Goal: Information Seeking & Learning: Learn about a topic

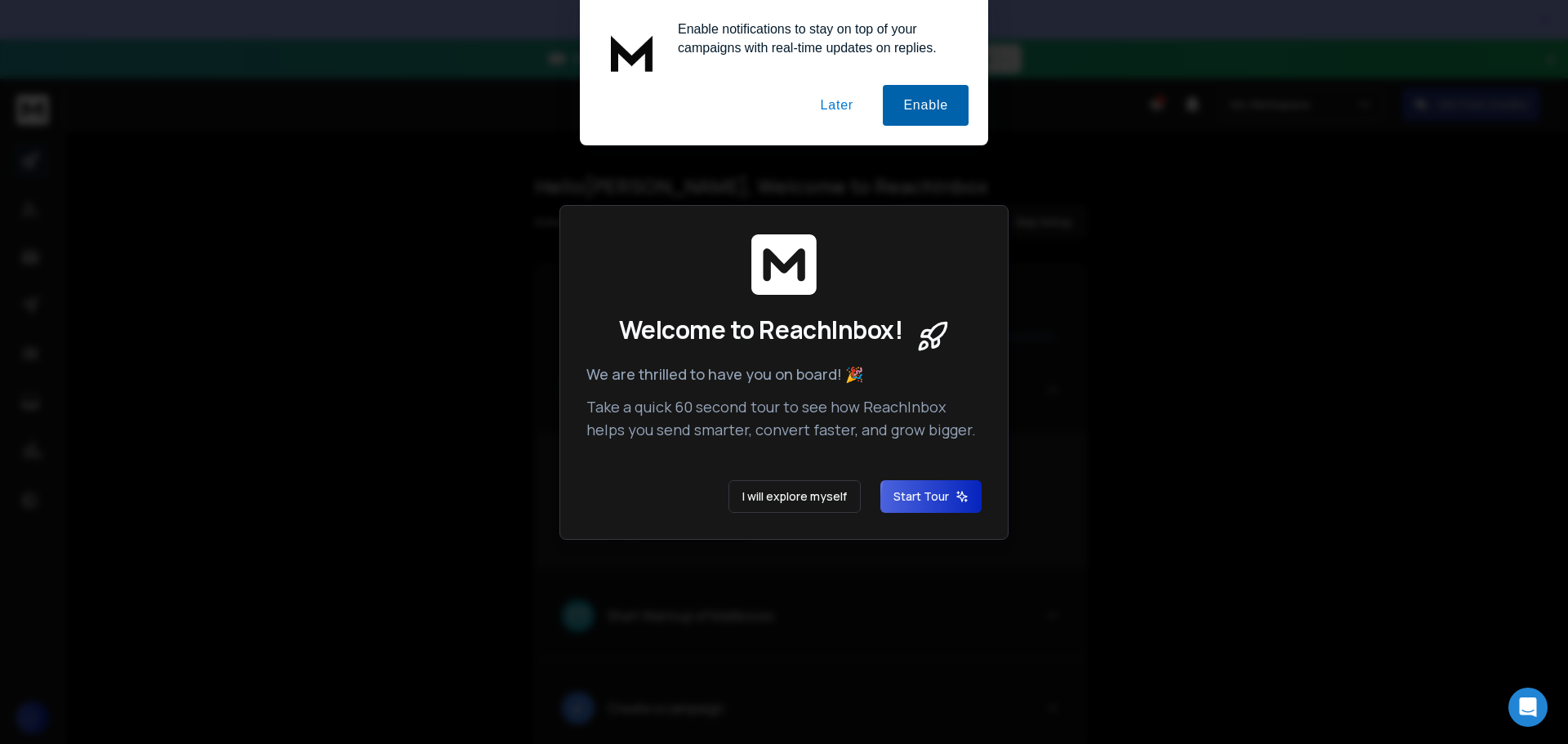
click at [921, 105] on button "Enable" at bounding box center [925, 106] width 85 height 41
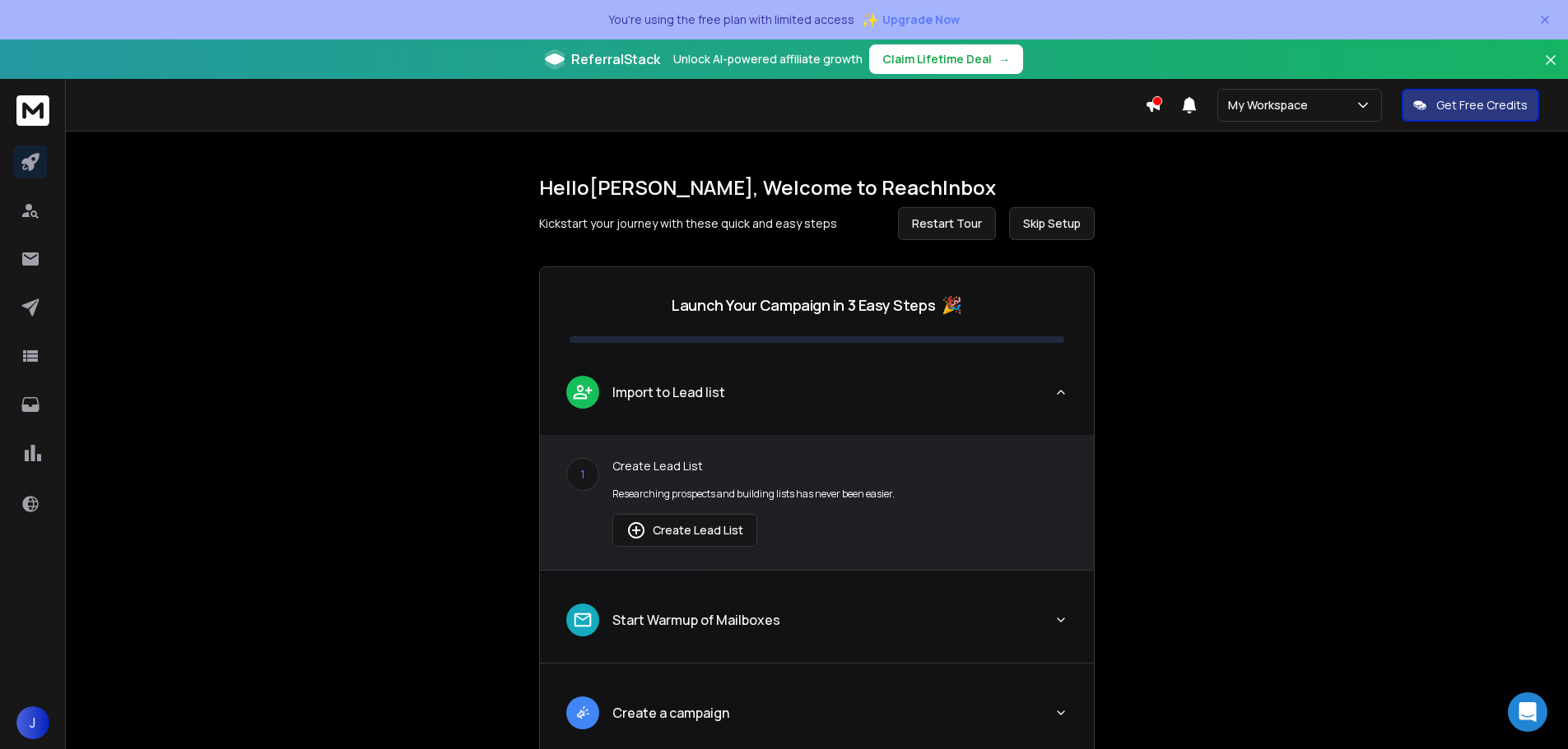
drag, startPoint x: 1541, startPoint y: 712, endPoint x: 1543, endPoint y: 695, distance: 17.1
click at [1541, 712] on div "Open Intercom Messenger" at bounding box center [1527, 712] width 40 height 40
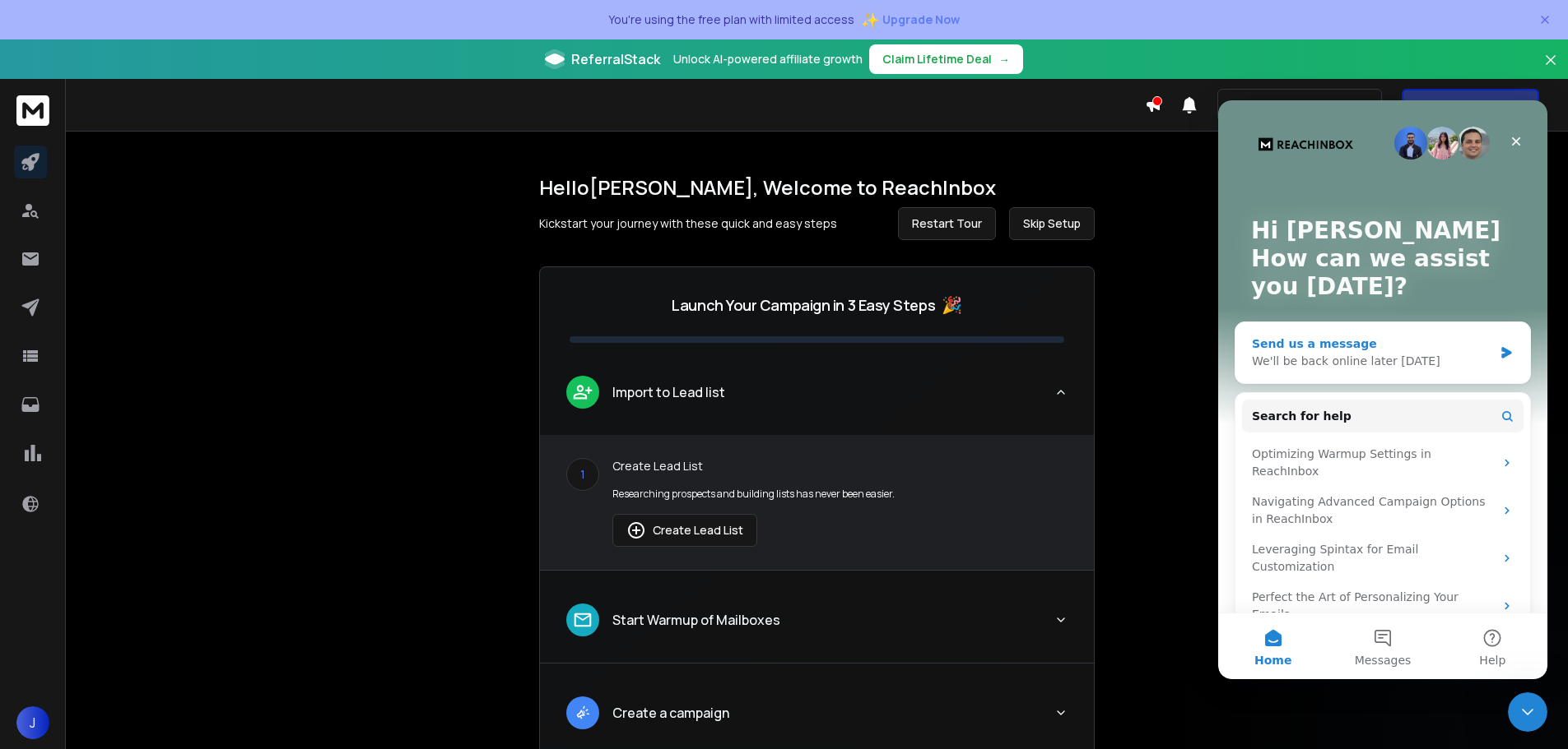
click at [1401, 346] on div "Send us a message" at bounding box center [1372, 344] width 241 height 17
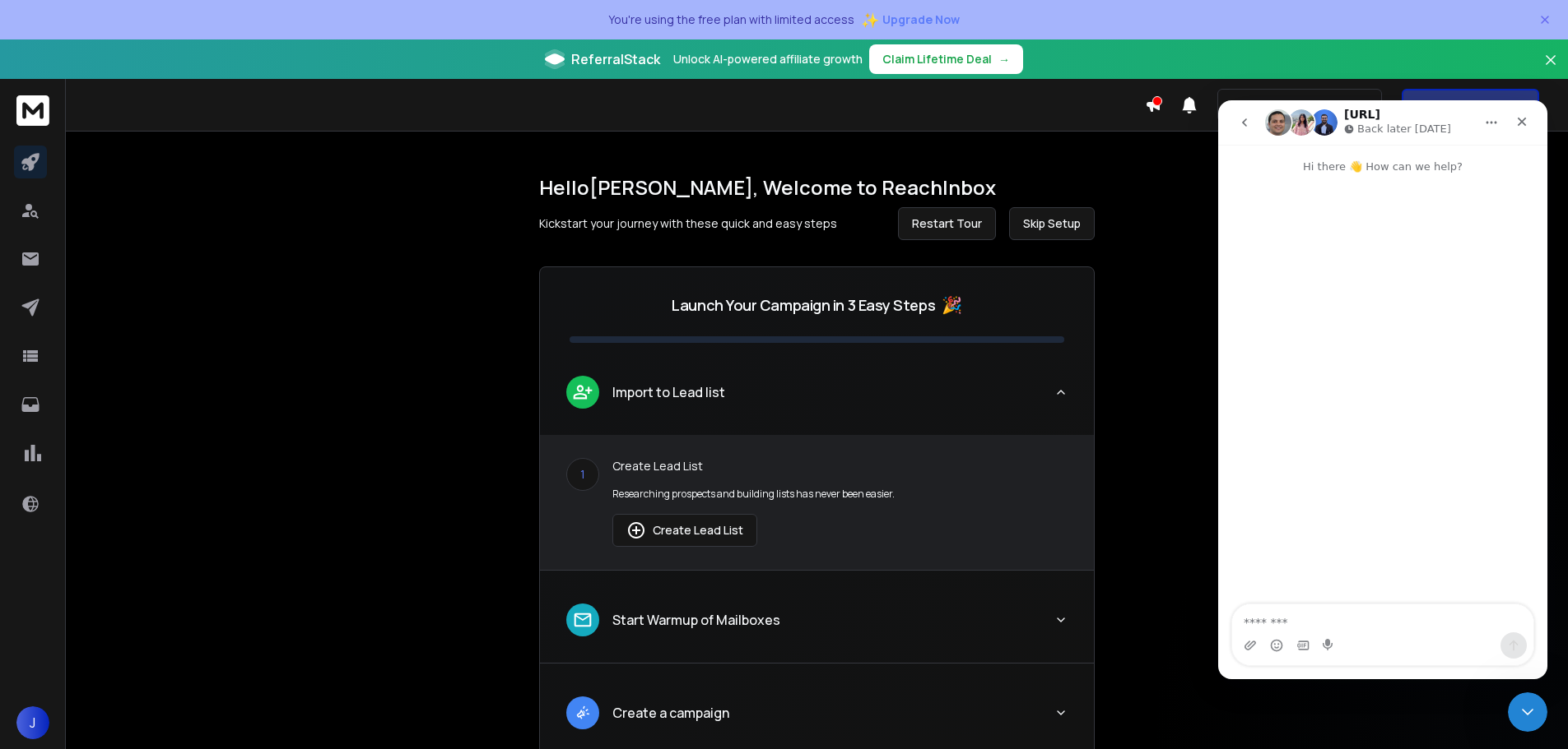
click at [1483, 130] on button "Home" at bounding box center [1492, 123] width 32 height 32
click at [1246, 125] on icon "go back" at bounding box center [1244, 123] width 5 height 8
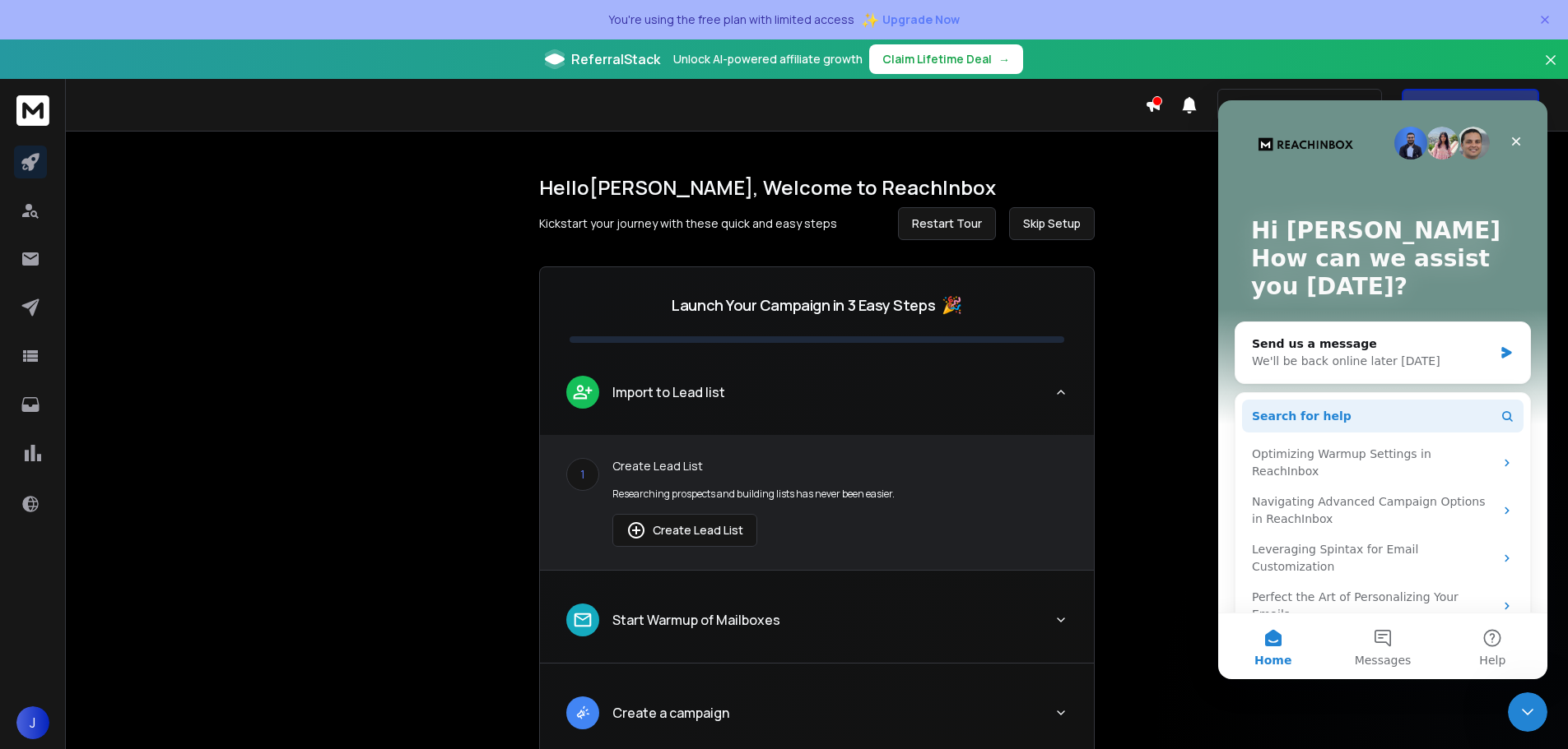
click at [1342, 415] on button "Search for help" at bounding box center [1382, 416] width 282 height 33
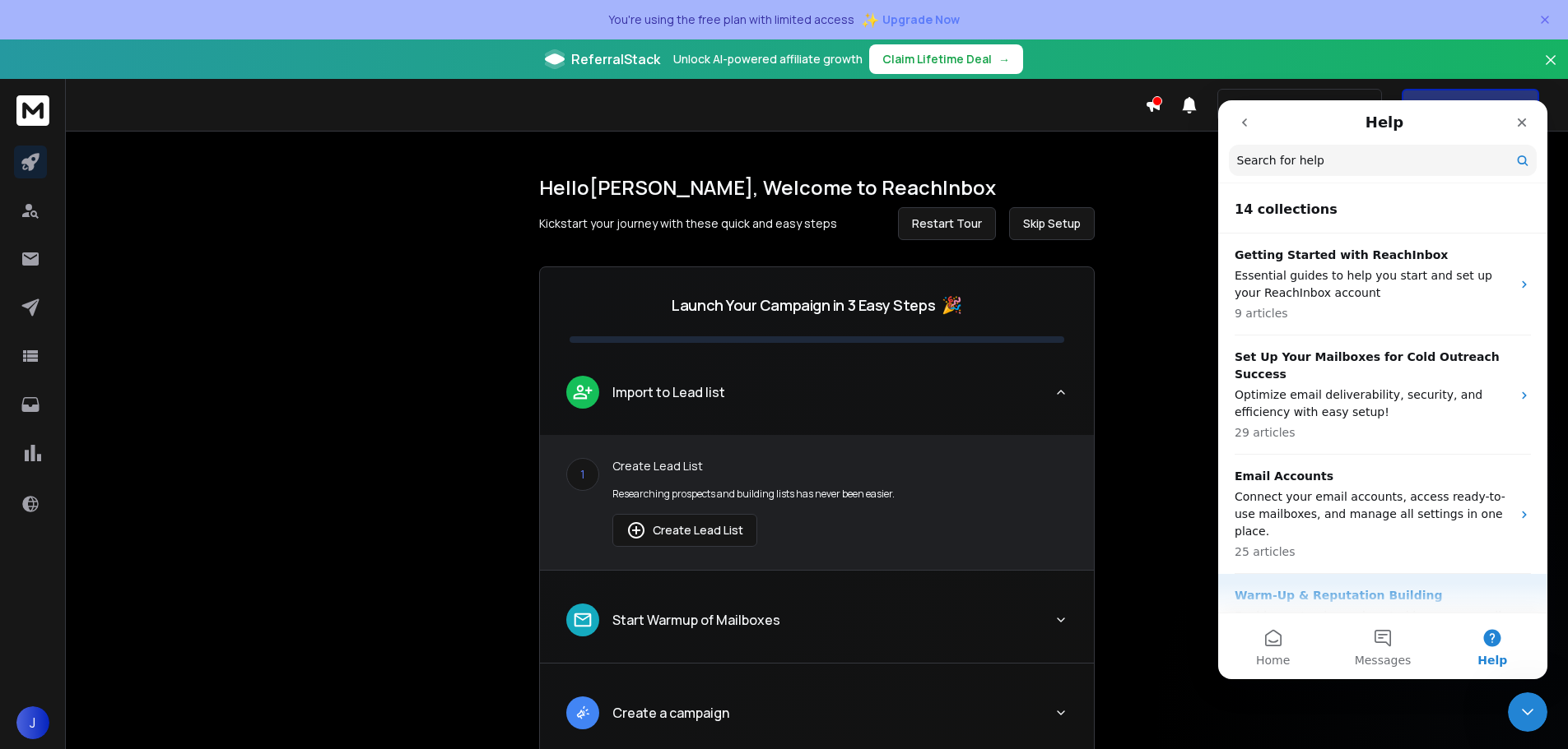
click at [1420, 587] on p "Warm-Up & Reputation Building" at bounding box center [1373, 595] width 277 height 17
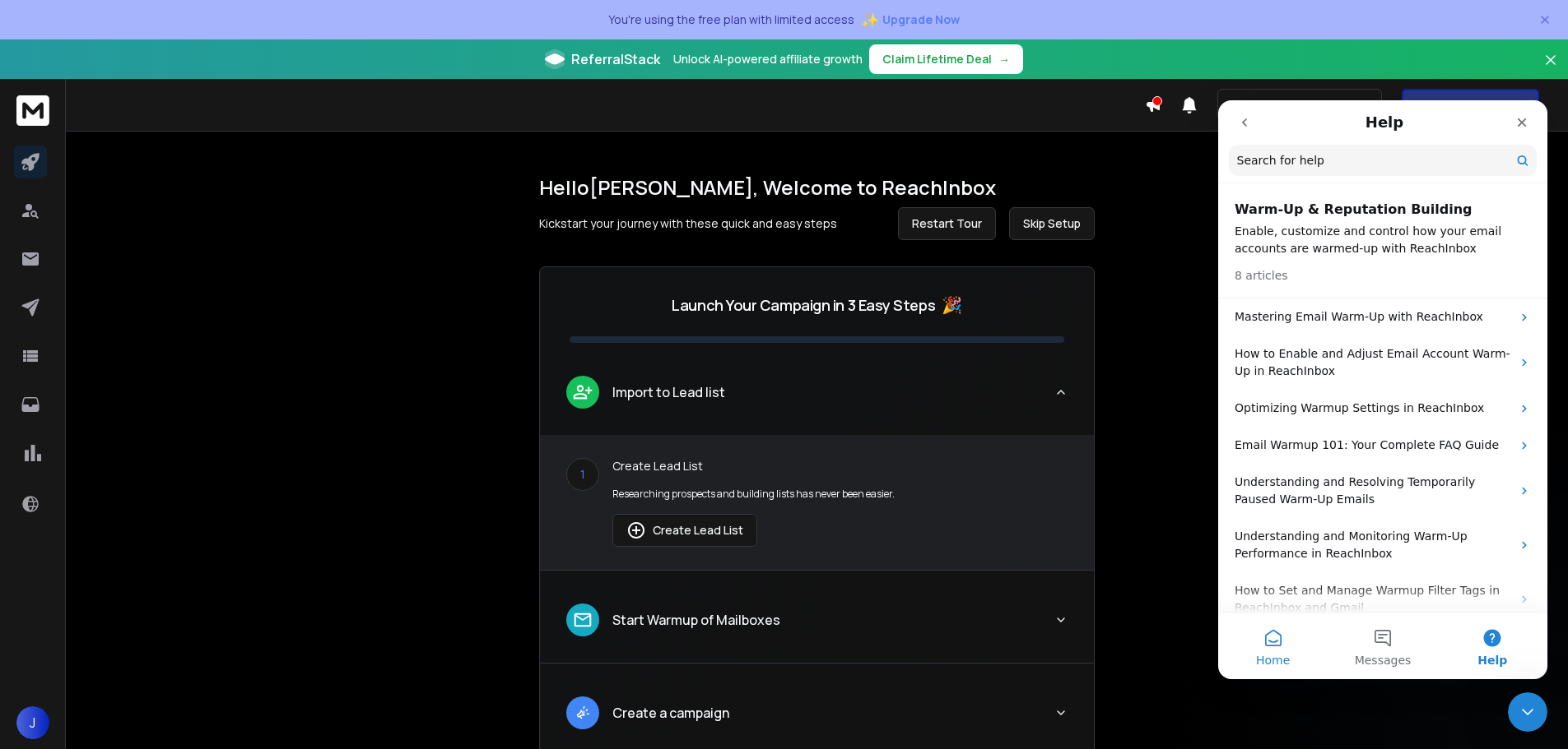
click at [1300, 636] on button "Home" at bounding box center [1272, 646] width 110 height 66
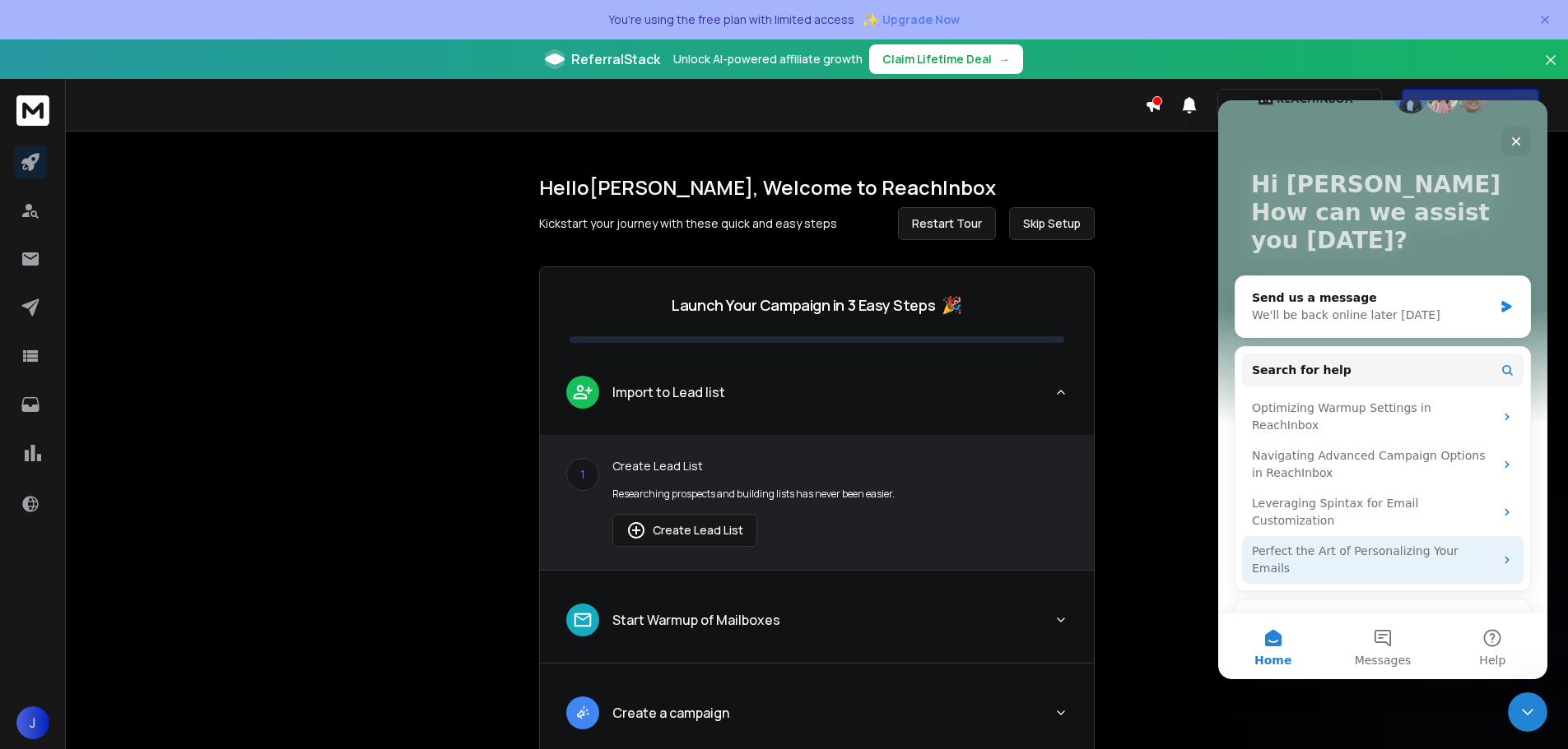
scroll to position [65, 0]
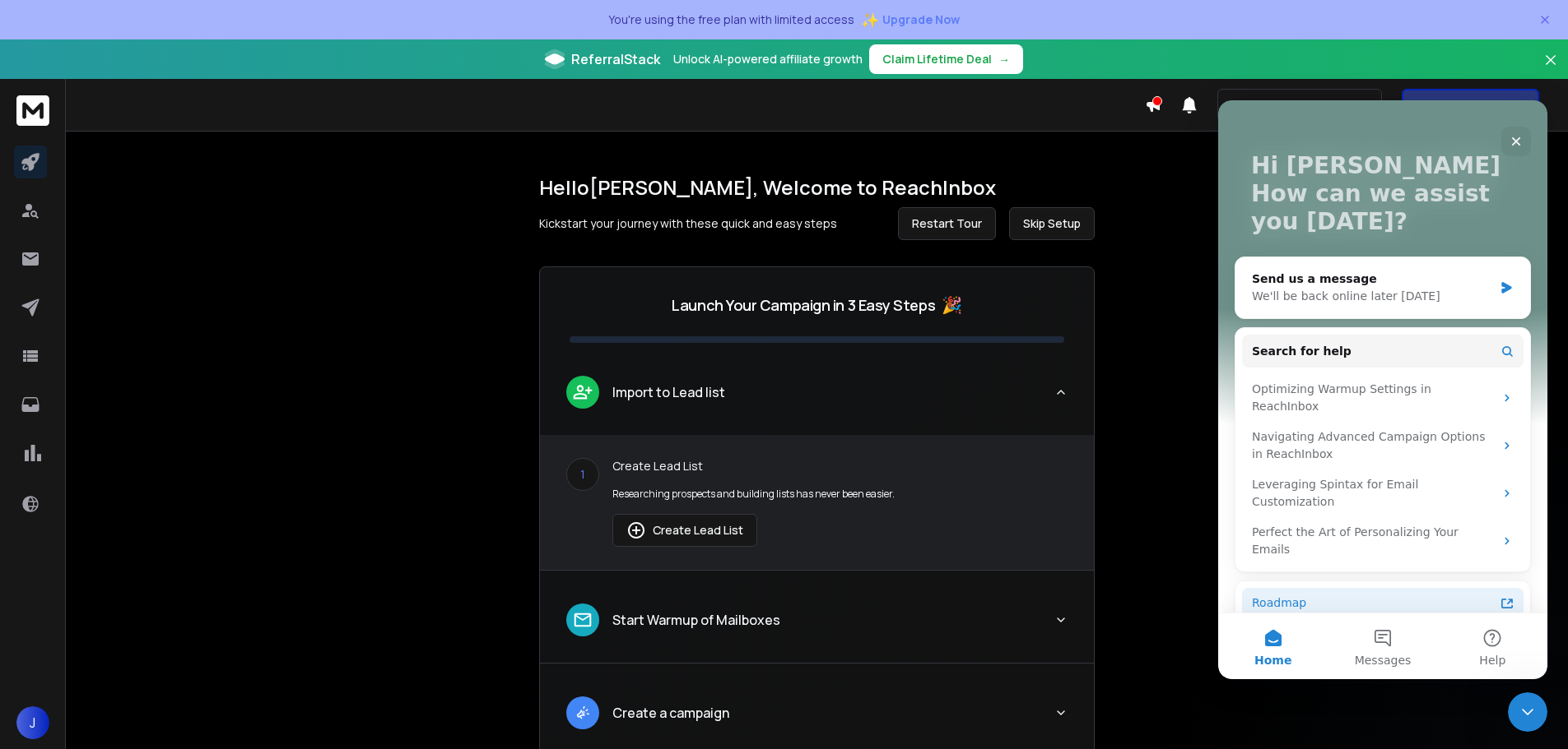
click at [1310, 595] on div "Roadmap" at bounding box center [1372, 603] width 242 height 17
click at [36, 172] on link at bounding box center [30, 161] width 33 height 33
click at [21, 152] on link at bounding box center [30, 161] width 33 height 33
click at [32, 161] on icon at bounding box center [31, 162] width 18 height 18
drag, startPoint x: 954, startPoint y: 233, endPoint x: 954, endPoint y: 223, distance: 10.0
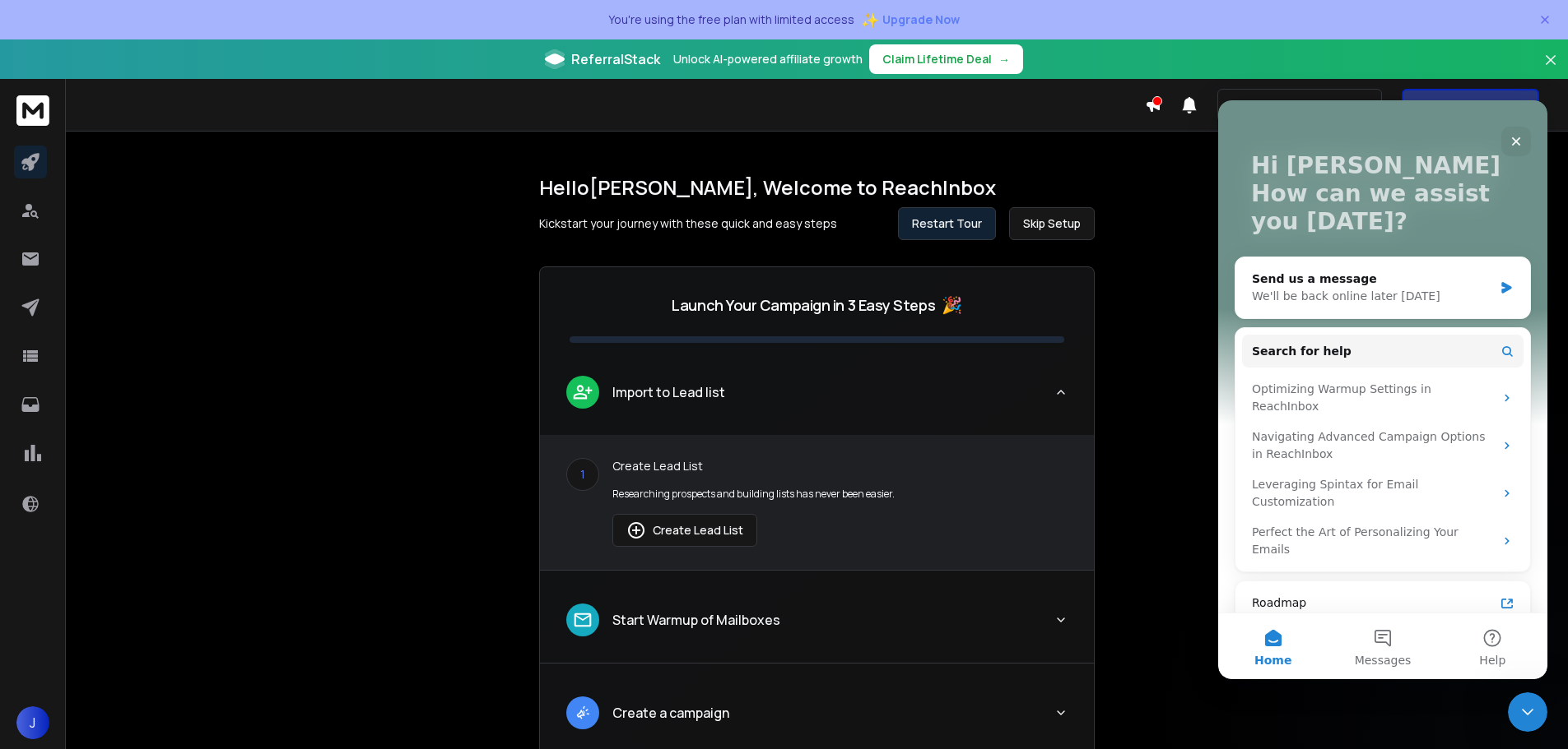
click at [954, 232] on button "Restart Tour" at bounding box center [946, 223] width 98 height 33
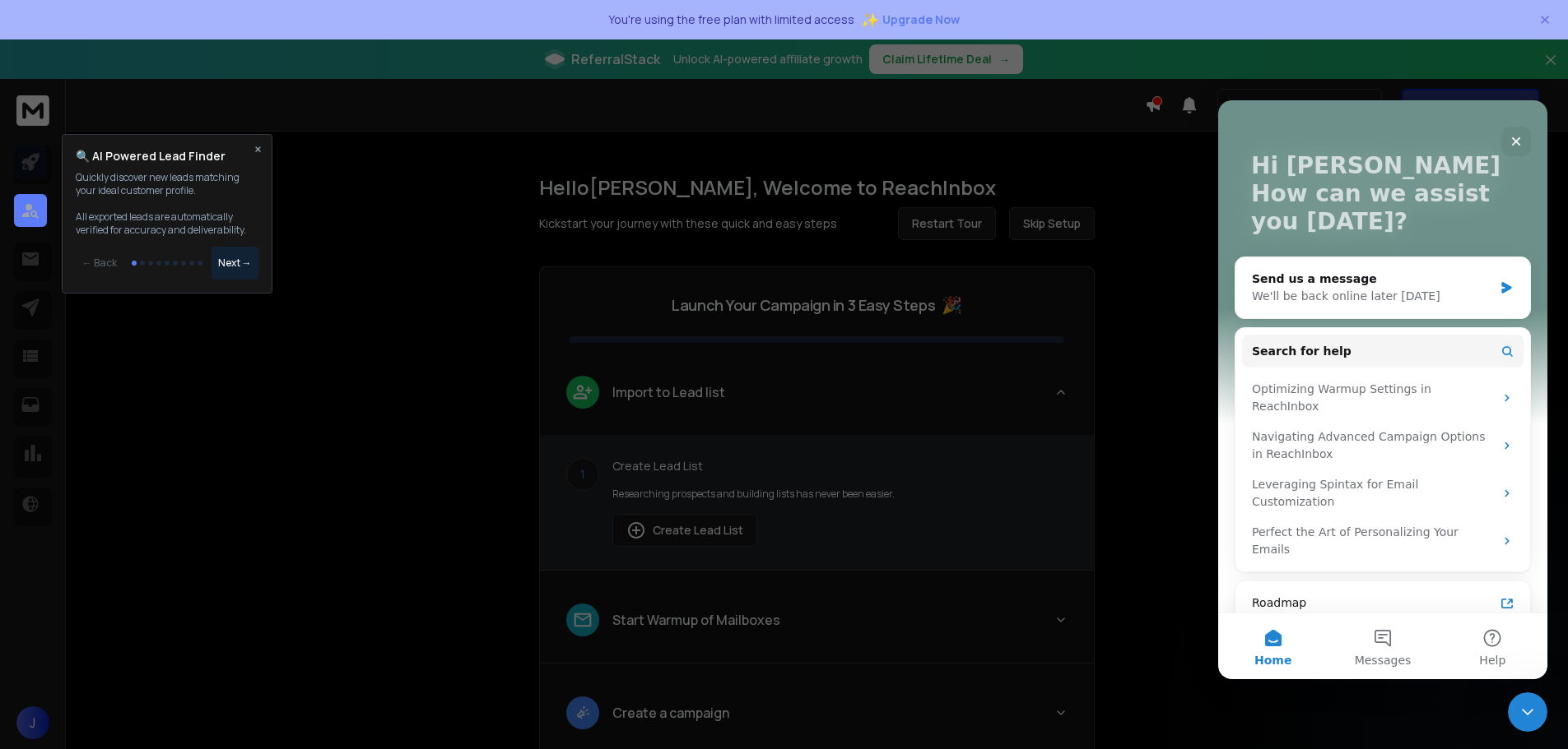
click at [235, 267] on button "Next →" at bounding box center [234, 263] width 46 height 33
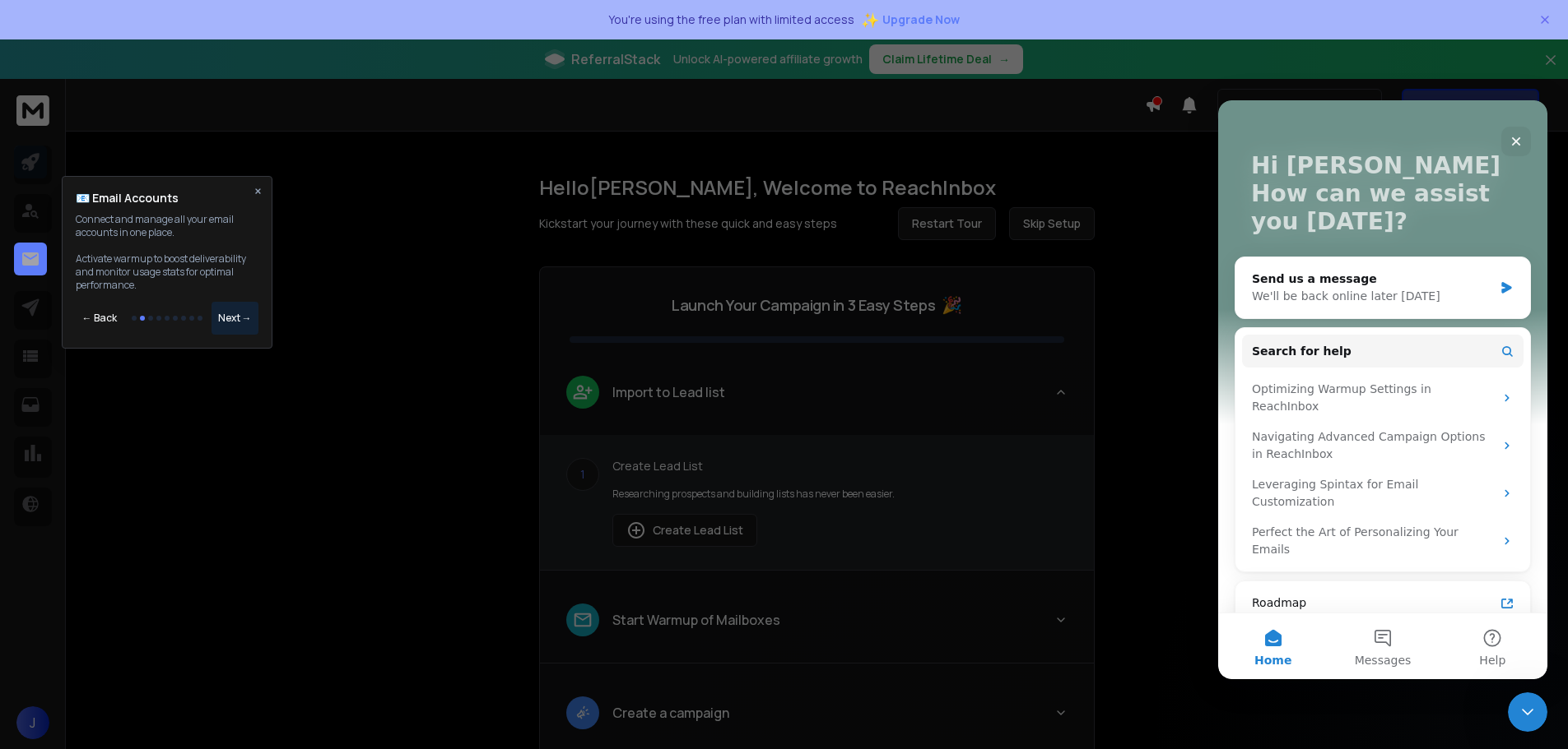
click at [230, 318] on button "Next →" at bounding box center [234, 318] width 46 height 33
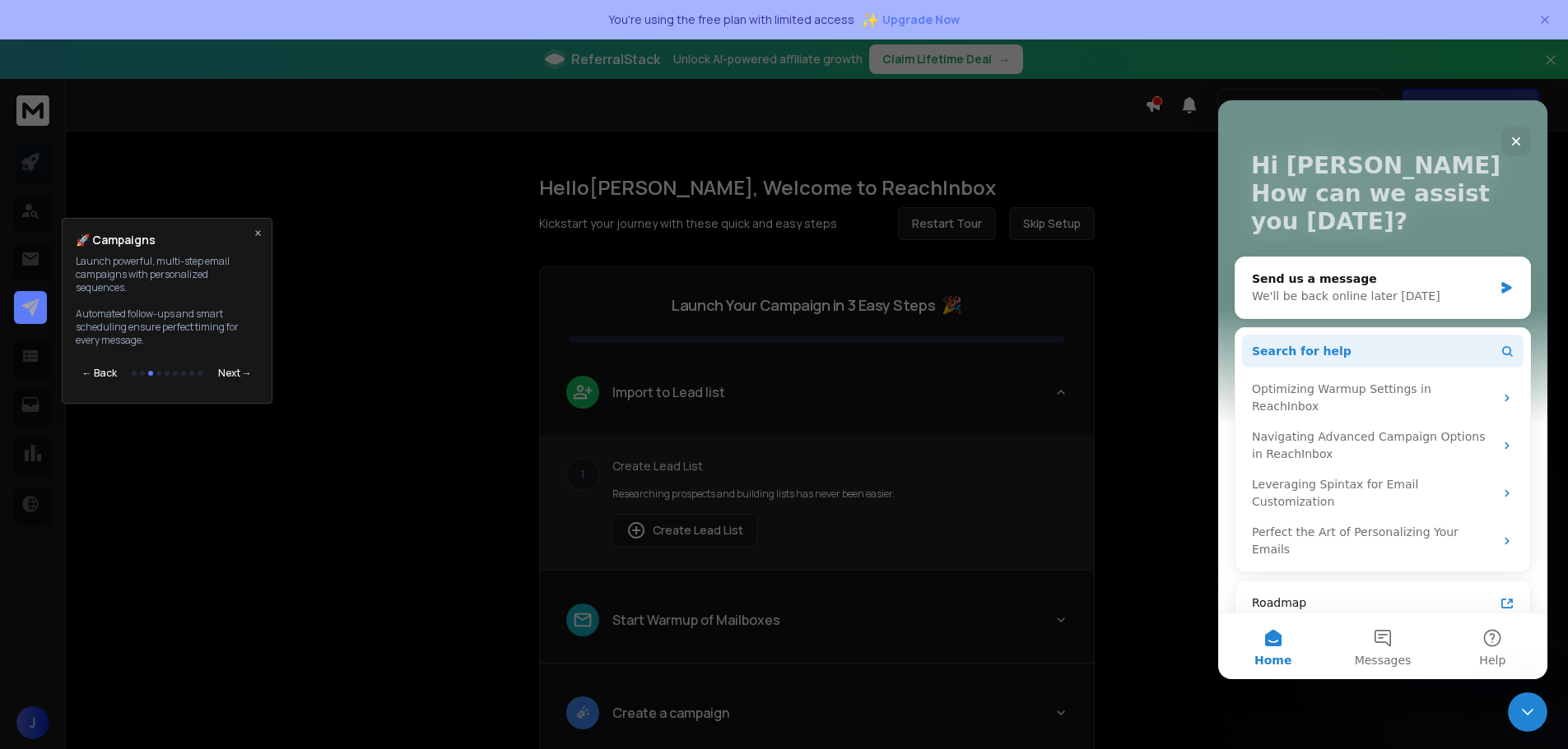
click at [1328, 351] on span "Search for help" at bounding box center [1301, 351] width 100 height 17
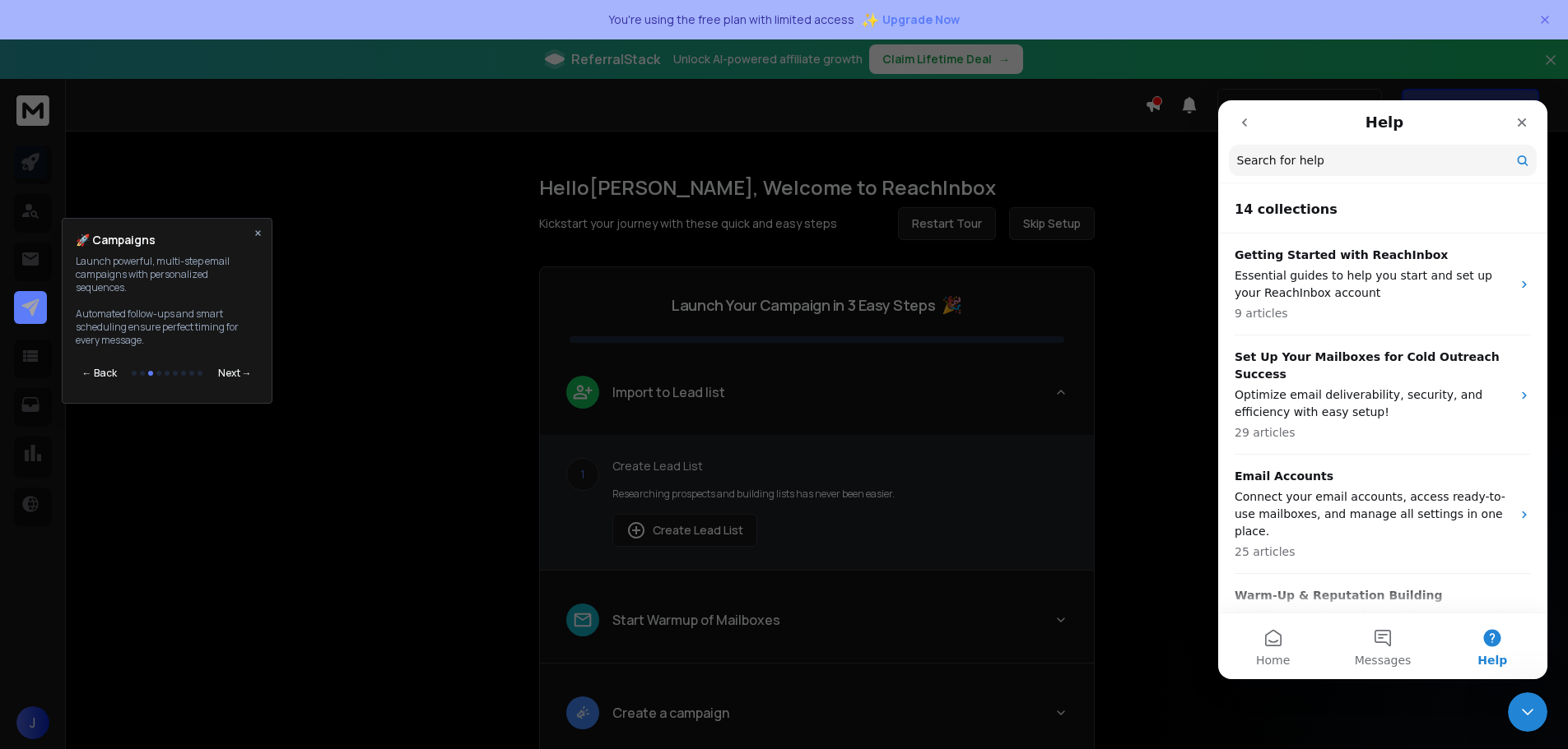
click at [1308, 164] on input "Search for help" at bounding box center [1382, 161] width 307 height 32
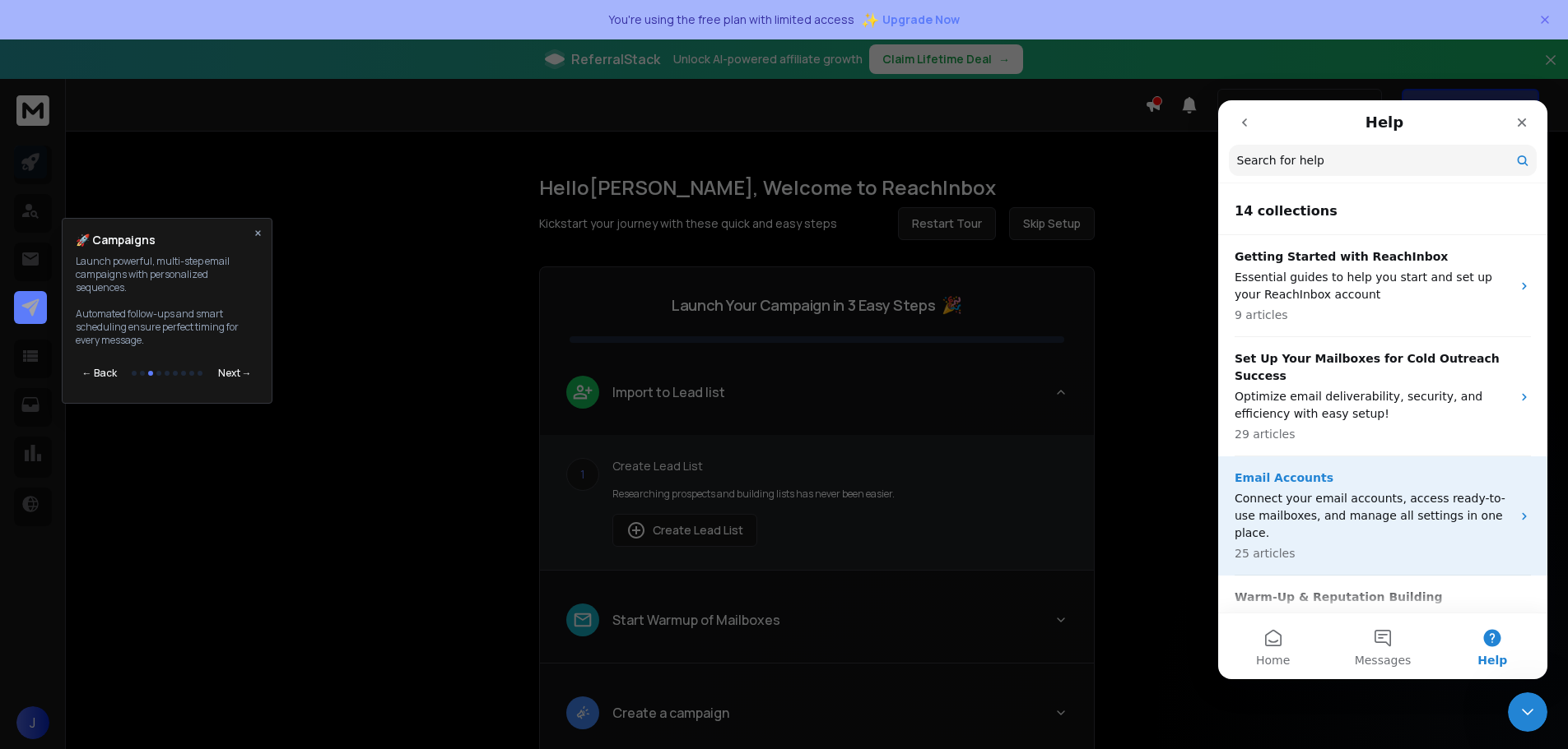
click at [1364, 490] on p "Connect your email accounts, access ready-to-use mailboxes, and manage all sett…" at bounding box center [1373, 516] width 277 height 51
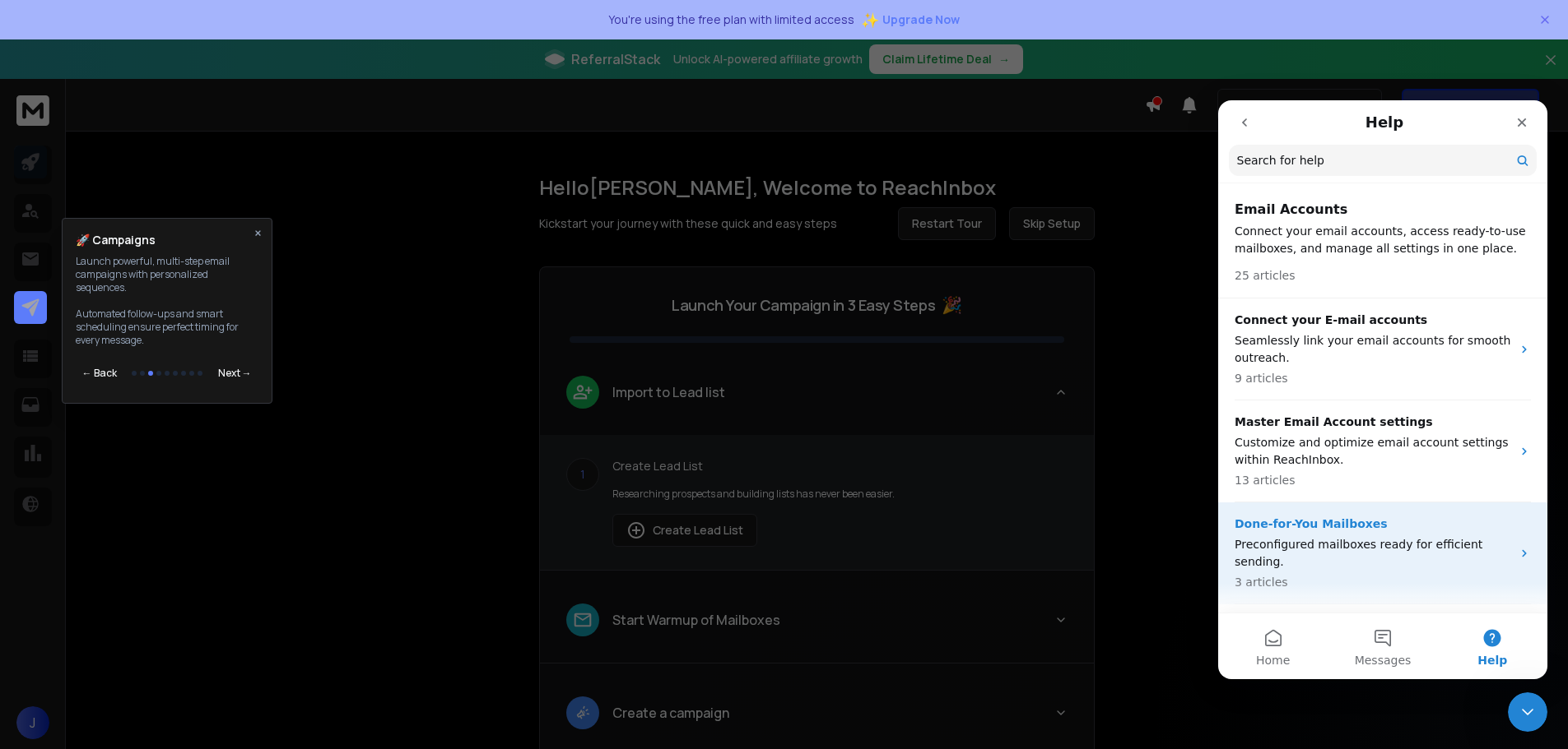
click at [1378, 520] on p "Done-for-You Mailboxes" at bounding box center [1373, 524] width 277 height 17
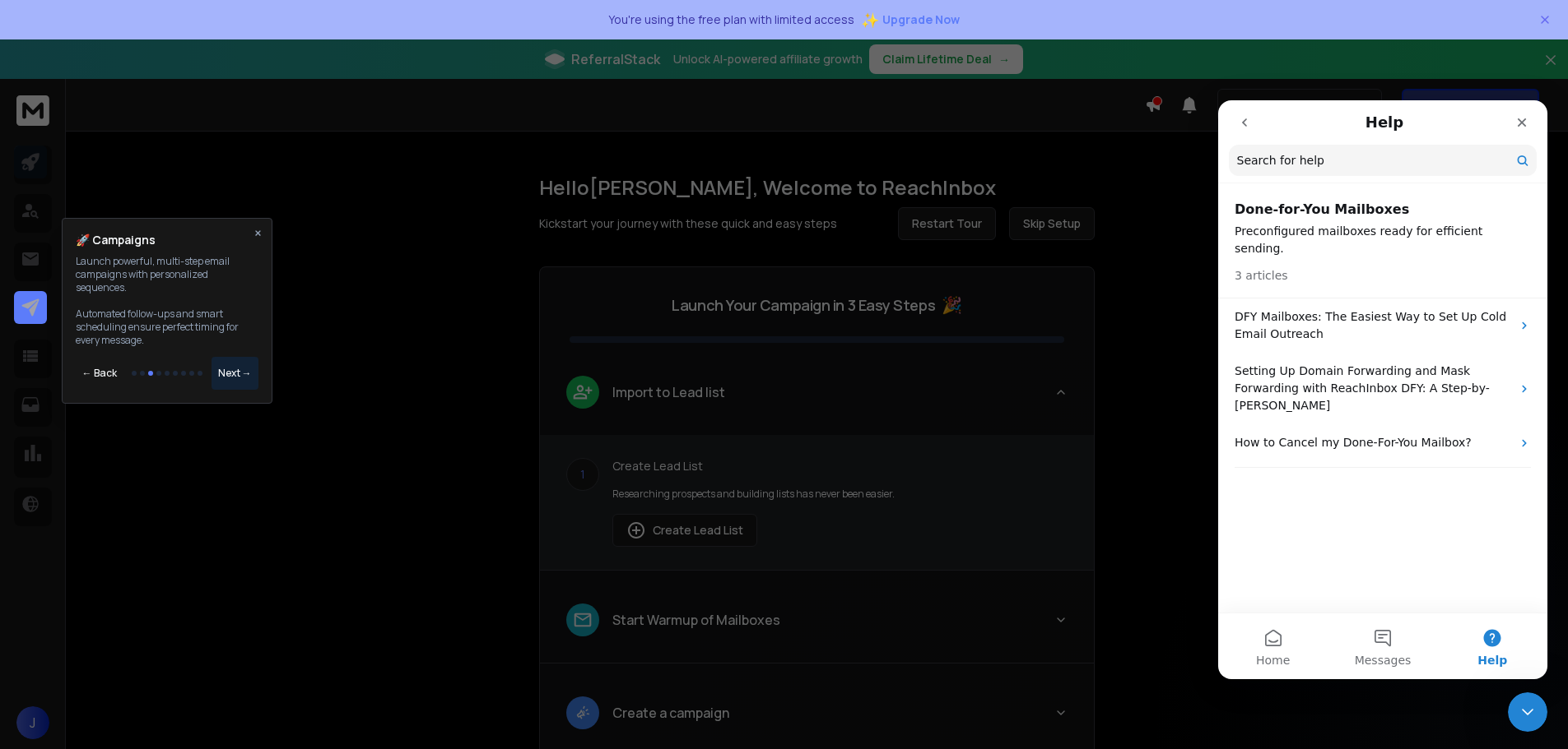
click at [236, 369] on button "Next →" at bounding box center [234, 373] width 46 height 33
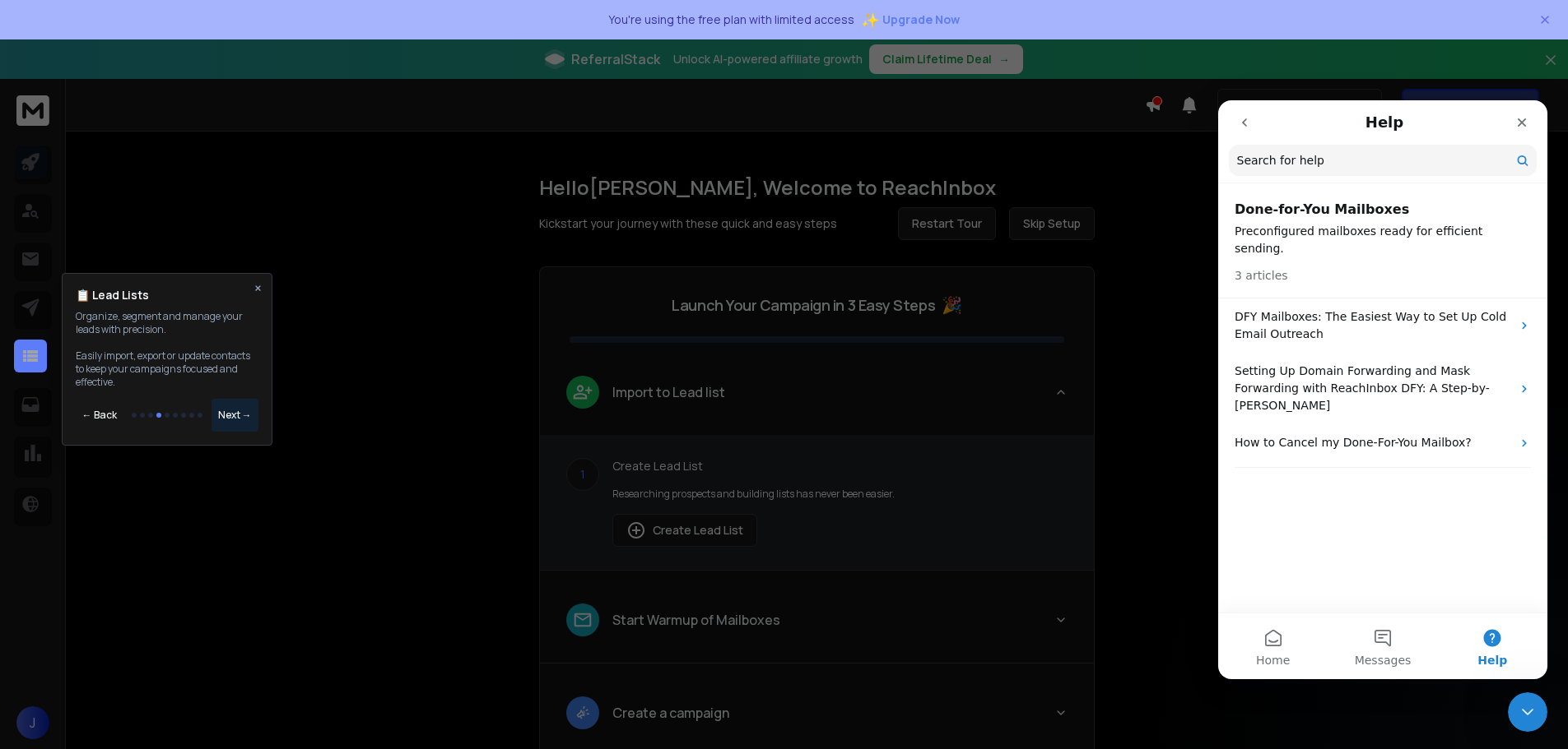
click at [223, 410] on button "Next →" at bounding box center [234, 415] width 46 height 33
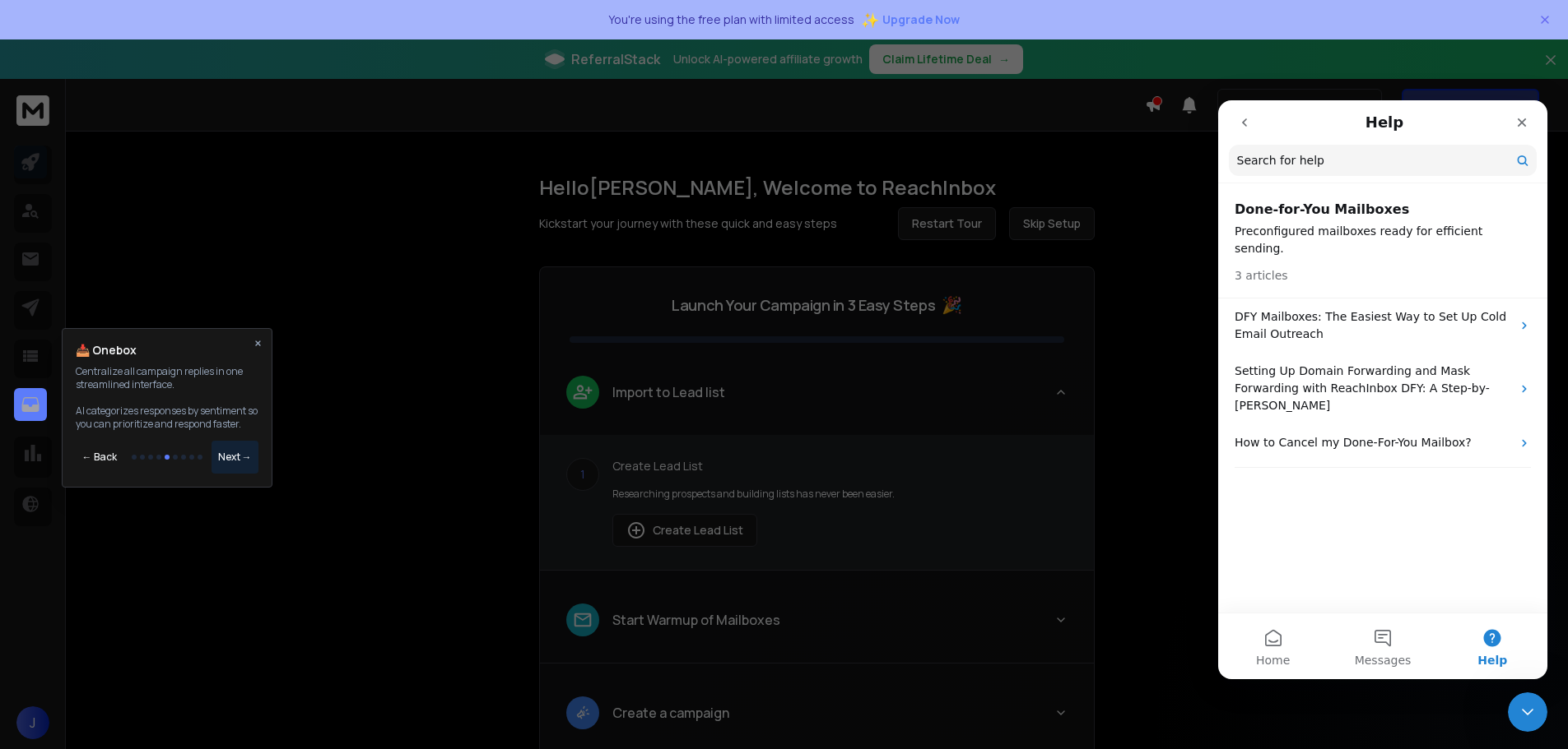
click at [220, 455] on button "Next →" at bounding box center [234, 457] width 46 height 33
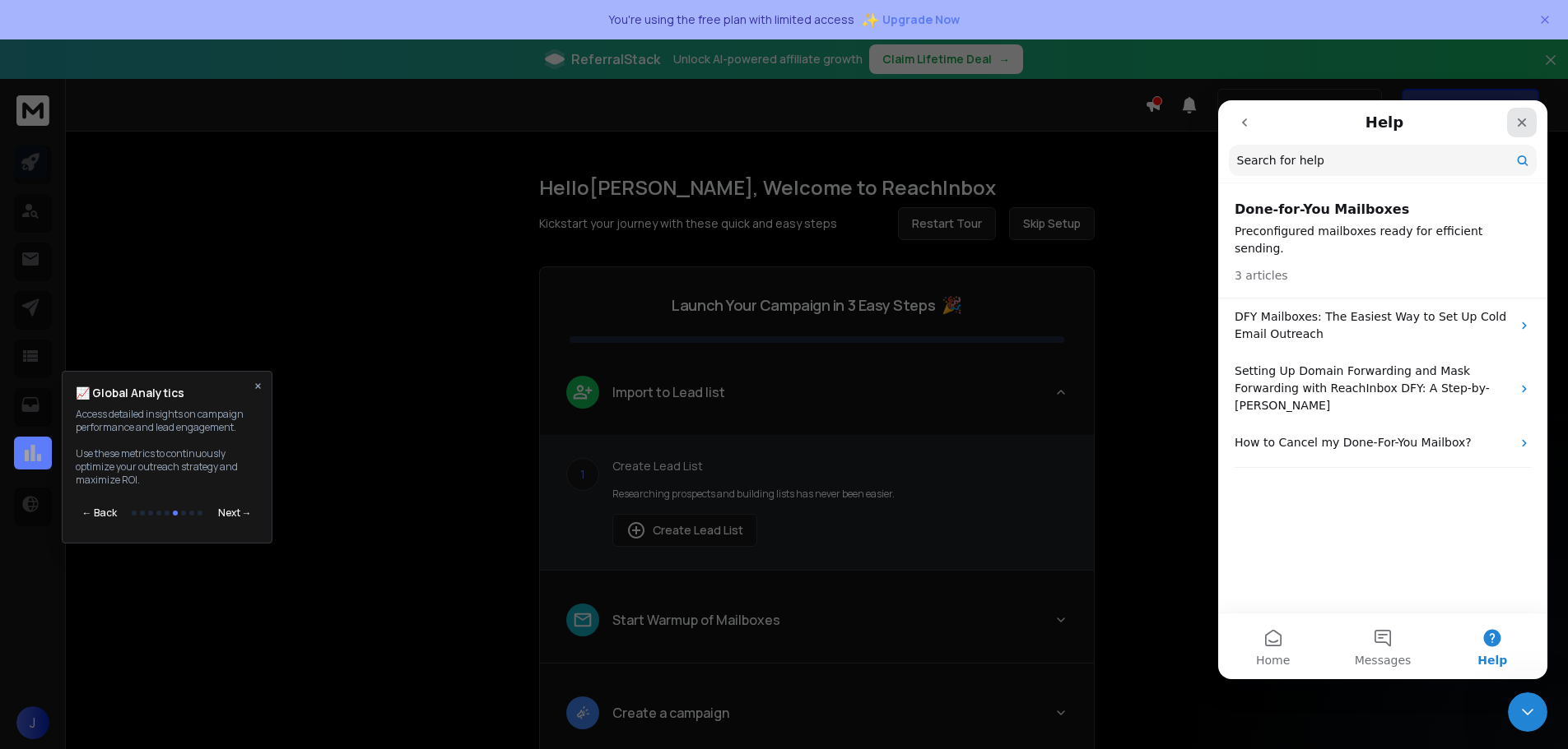
click at [1517, 121] on icon "Close" at bounding box center [1522, 122] width 13 height 13
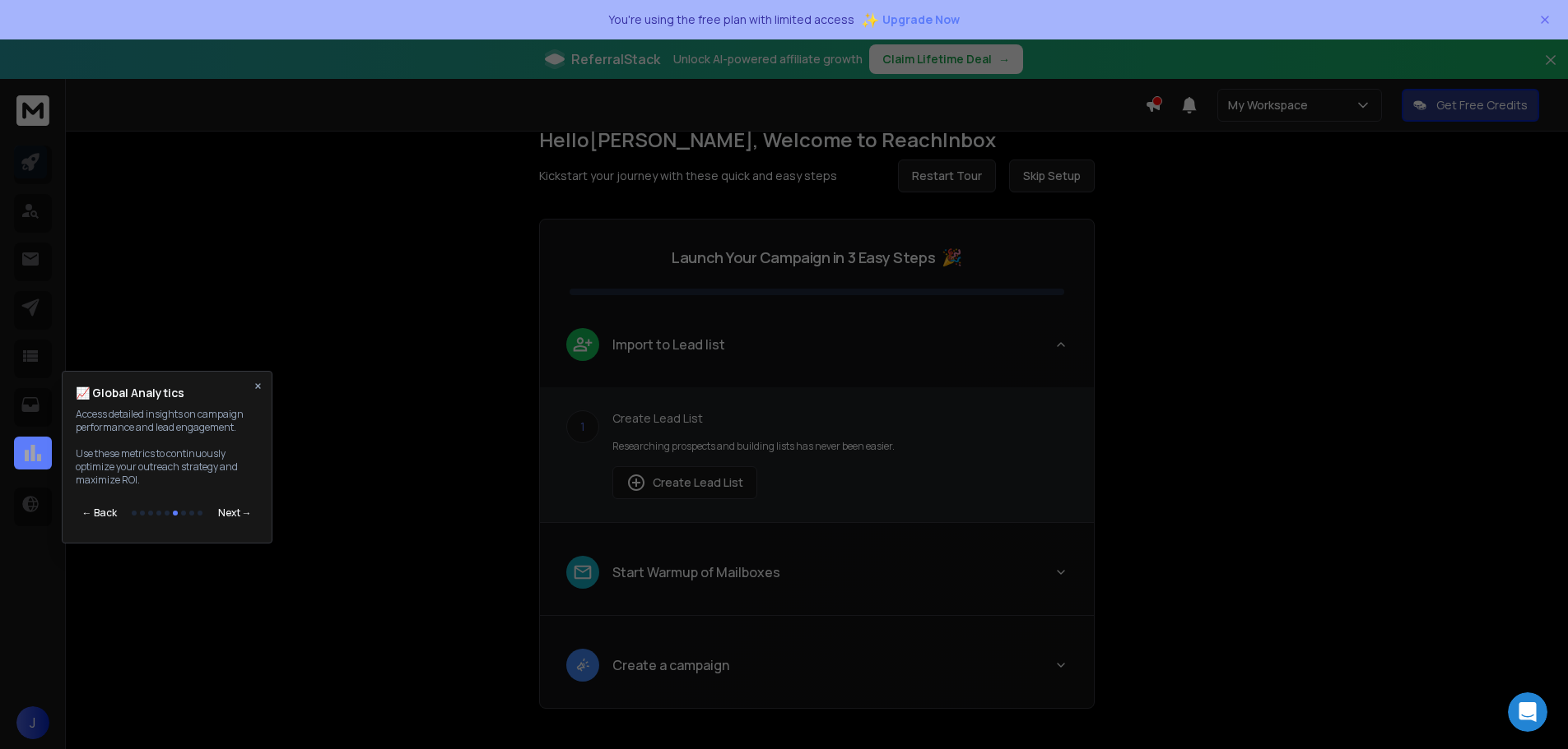
scroll to position [50, 0]
